Goal: Task Accomplishment & Management: Manage account settings

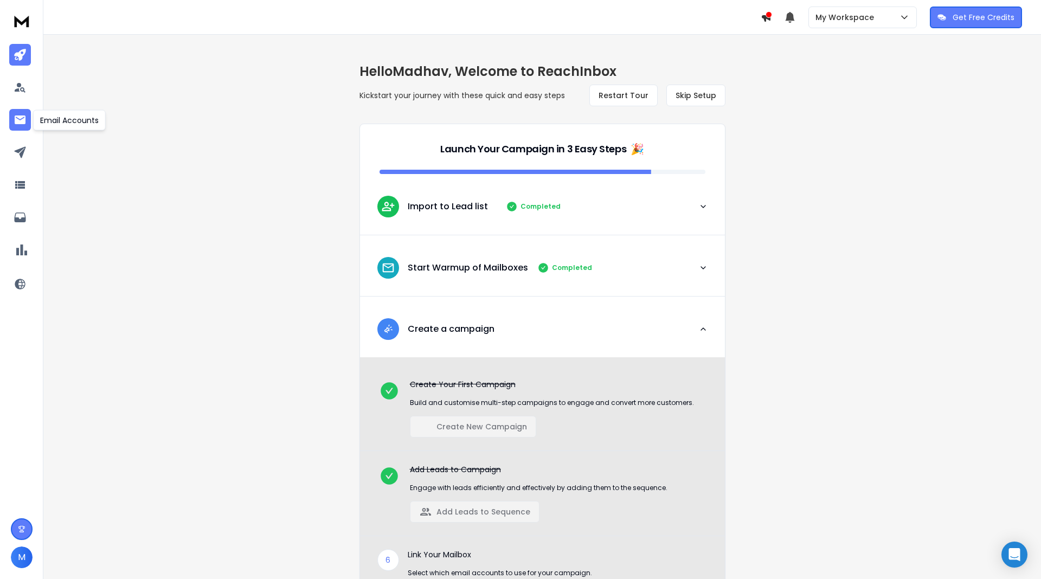
click at [23, 109] on link at bounding box center [20, 120] width 22 height 22
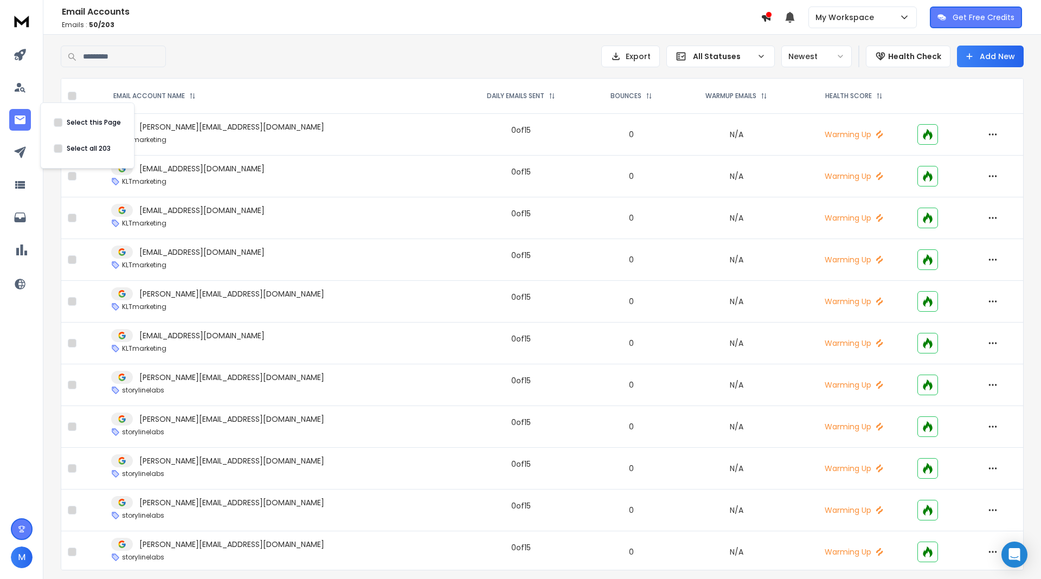
click at [58, 145] on button "Select this Page" at bounding box center [58, 148] width 9 height 9
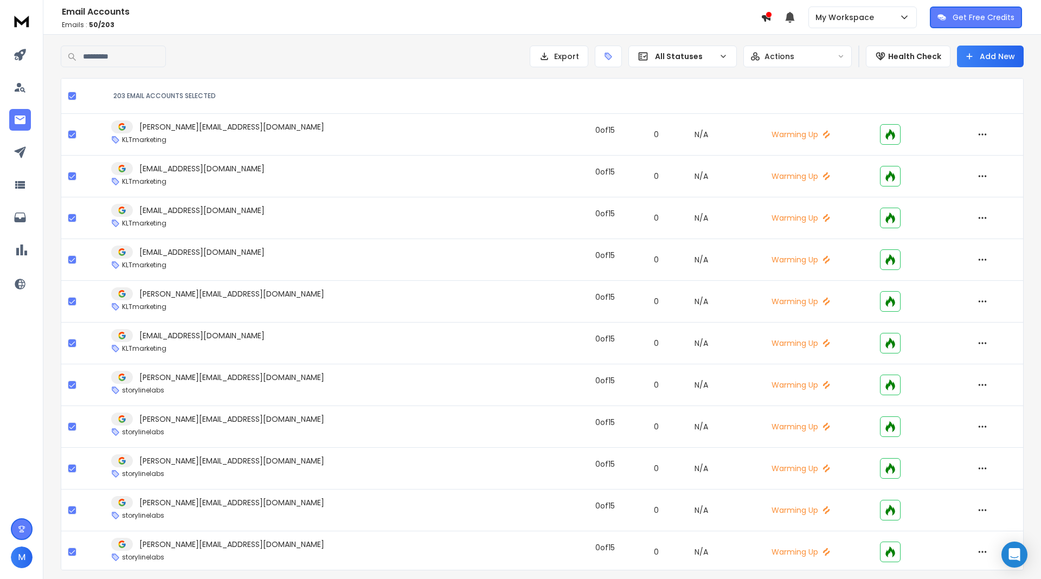
click at [217, 67] on div "Export All Statuses Actions Health Check Add New 203 EMAIL ACCOUNTS SELECTED [P…" at bounding box center [542, 308] width 963 height 525
click at [793, 54] on p "Actions" at bounding box center [779, 56] width 30 height 11
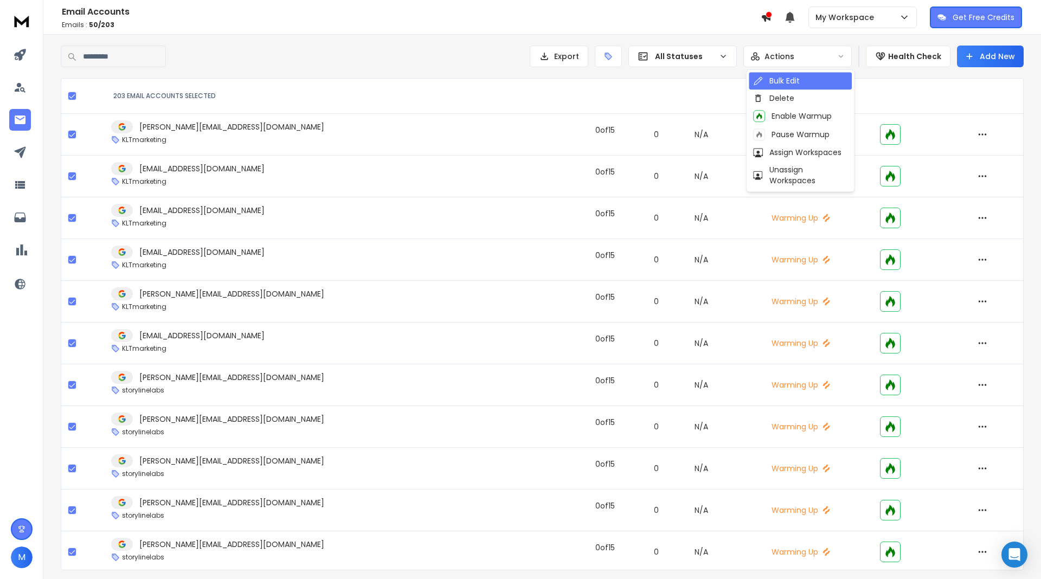
click at [793, 79] on div "Bulk Edit" at bounding box center [776, 80] width 47 height 11
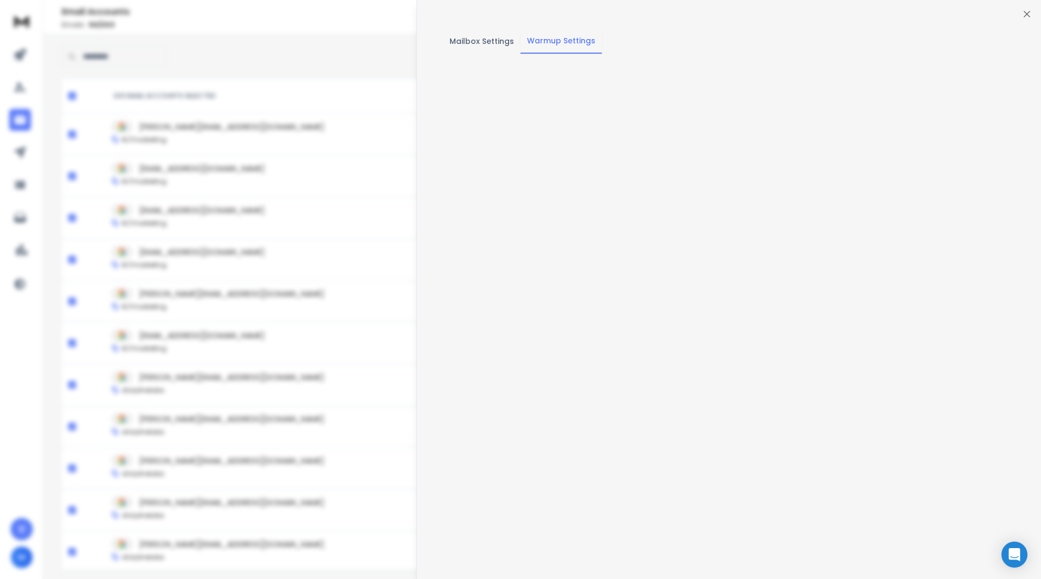
click at [564, 43] on button "Warmup Settings" at bounding box center [560, 41] width 81 height 25
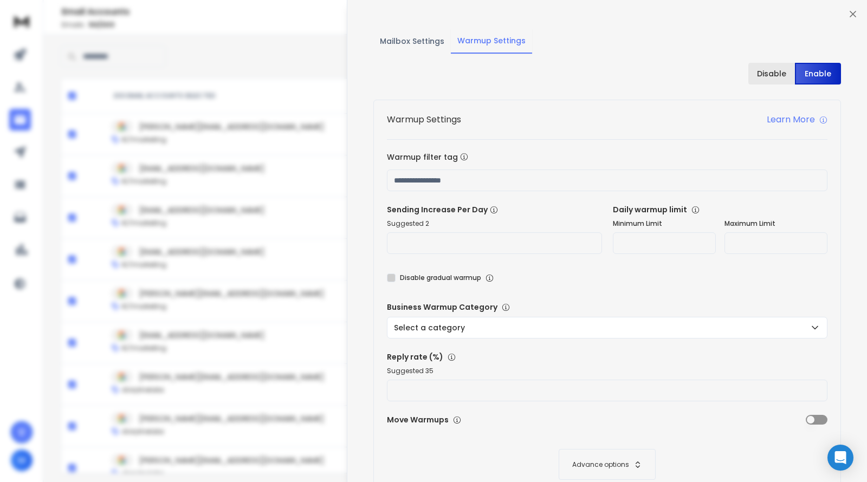
click at [516, 237] on input "number" at bounding box center [494, 244] width 215 height 22
click at [388, 277] on button "Disable gradual warmup" at bounding box center [391, 278] width 9 height 9
click at [641, 261] on form "Warmup Settings Learn More Warmup filter tag Sending Increase Per Day Suggested…" at bounding box center [607, 319] width 441 height 412
click at [641, 246] on input "number" at bounding box center [664, 244] width 103 height 22
click at [499, 246] on input "number" at bounding box center [494, 244] width 215 height 22
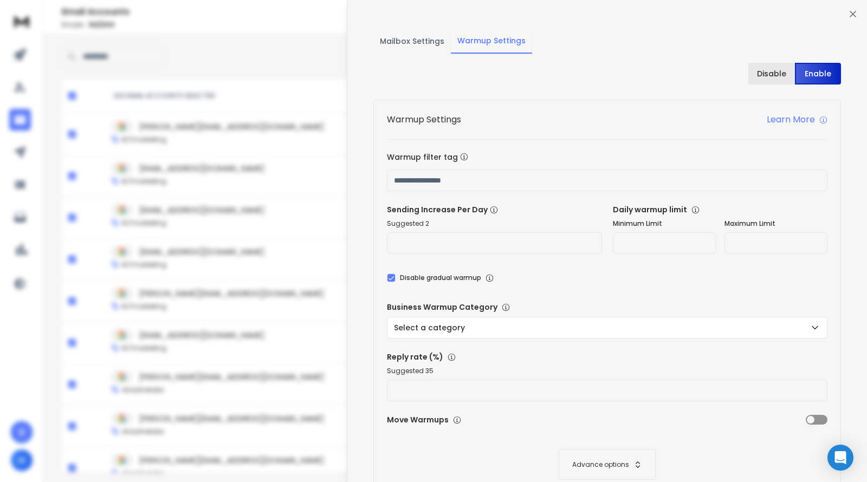
click at [661, 236] on input "number" at bounding box center [664, 244] width 103 height 22
type input "*"
click at [751, 241] on input "number" at bounding box center [776, 244] width 103 height 22
type input "*"
click at [640, 276] on div "Disable gradual warmup" at bounding box center [607, 278] width 441 height 22
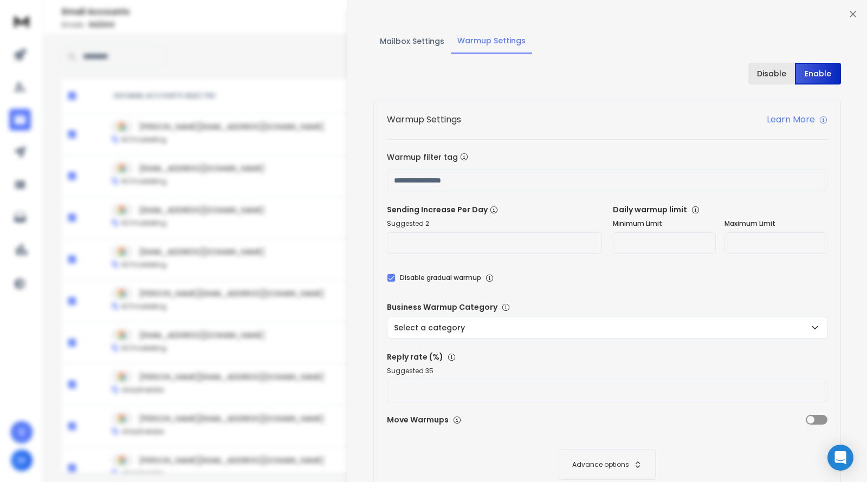
scroll to position [87, 0]
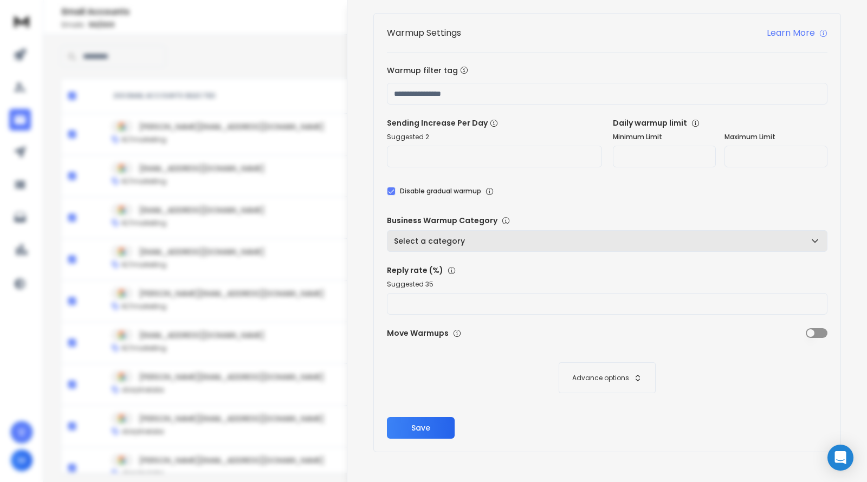
click at [595, 242] on div "Select a category" at bounding box center [607, 241] width 427 height 11
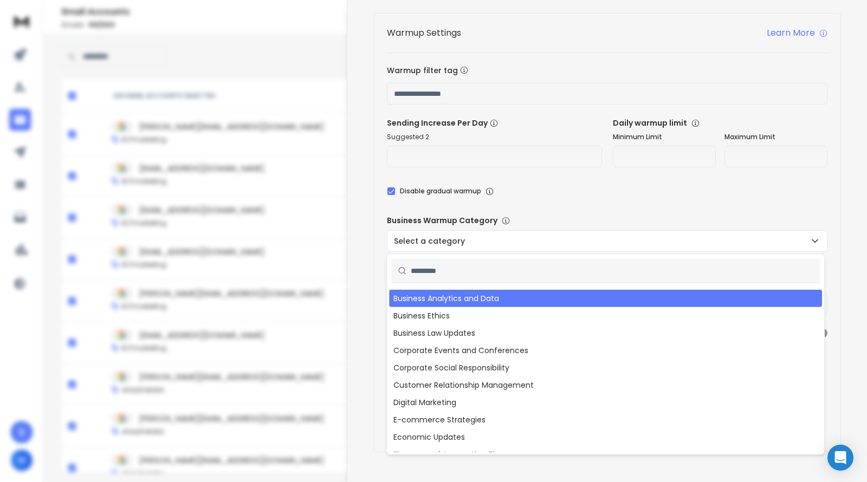
click at [593, 215] on div at bounding box center [433, 241] width 867 height 482
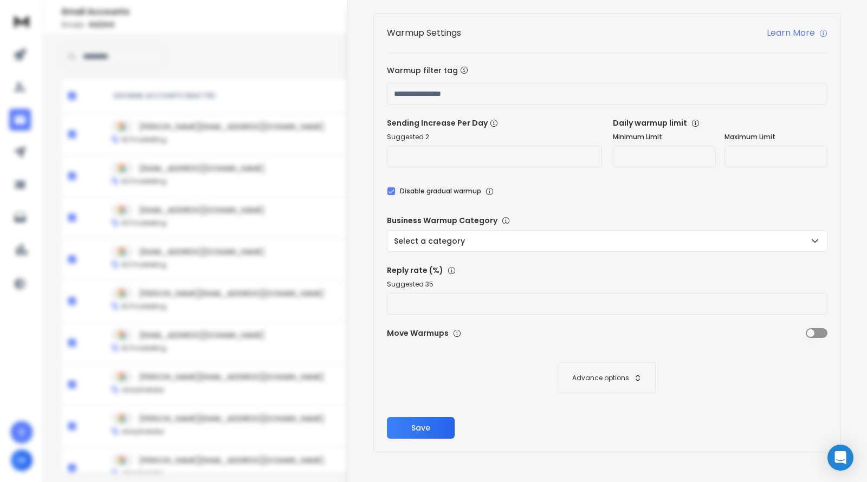
click at [425, 298] on input "number" at bounding box center [607, 304] width 441 height 22
type input "**"
click at [477, 337] on p "Move Warmups" at bounding box center [495, 333] width 217 height 11
click at [822, 332] on button "button" at bounding box center [817, 333] width 22 height 10
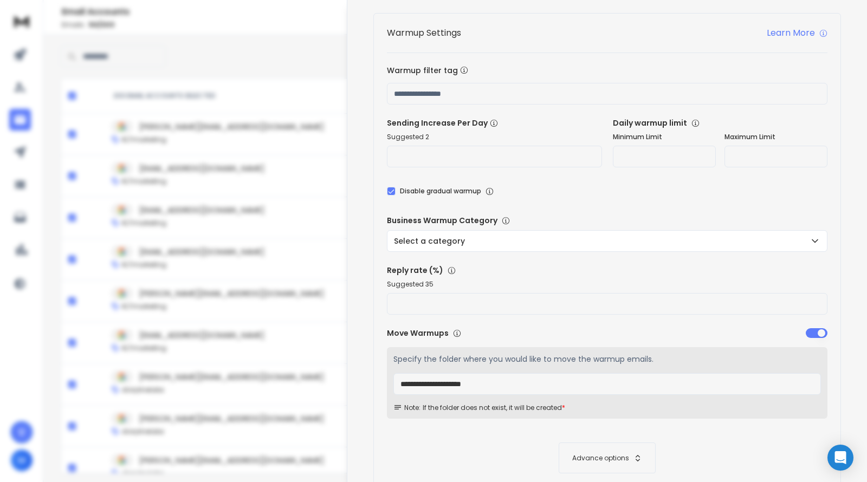
scroll to position [167, 0]
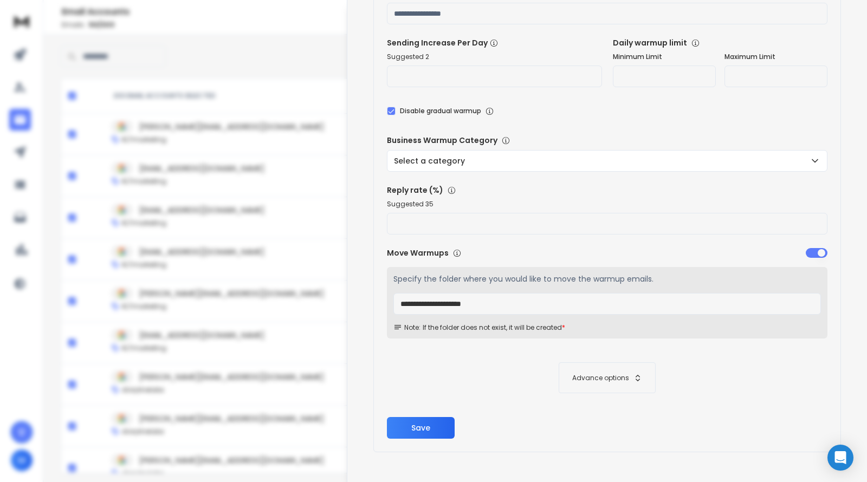
click at [437, 434] on button "Save" at bounding box center [421, 428] width 68 height 22
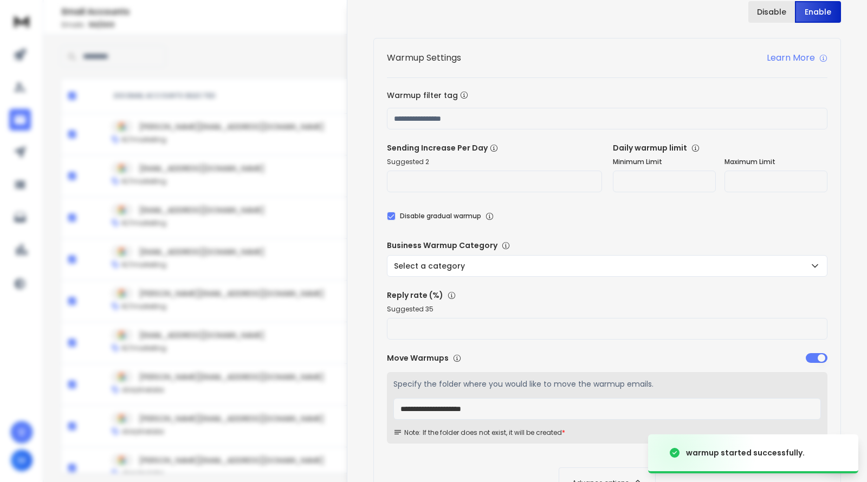
scroll to position [0, 0]
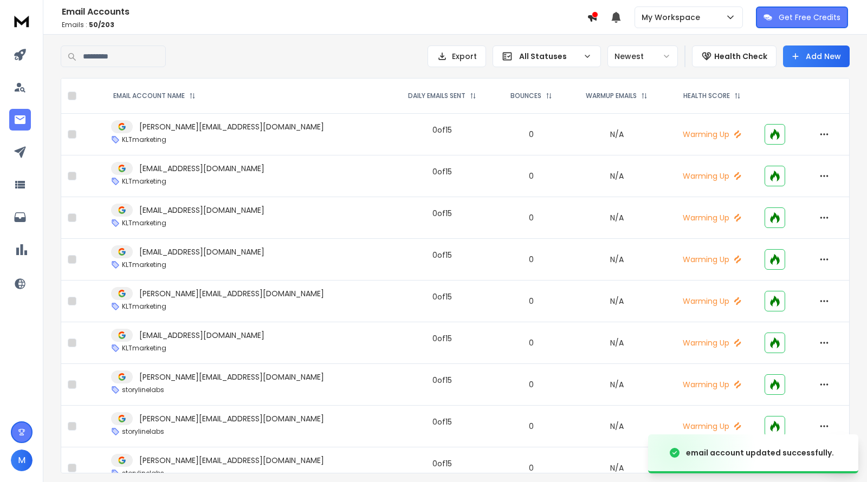
click at [348, 31] on div "Email Accounts Emails : 50 / 203 My Workspace Get Free Credits" at bounding box center [433, 17] width 867 height 35
click at [595, 14] on div at bounding box center [595, 14] width 7 height 7
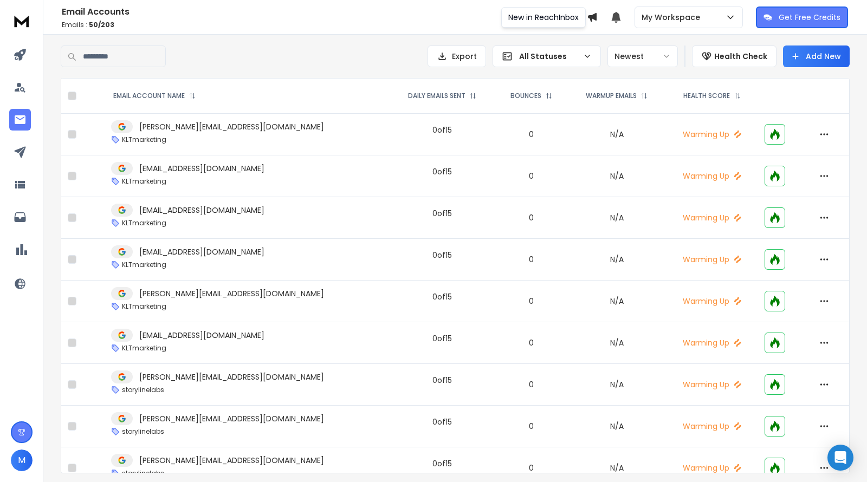
click at [595, 14] on icon at bounding box center [592, 17] width 11 height 11
click at [308, 39] on div "Export All Statuses Newest Health Check Add New EMAIL ACCOUNT NAME DAILY EMAILS…" at bounding box center [455, 260] width 824 height 450
